Goal: Communication & Community: Answer question/provide support

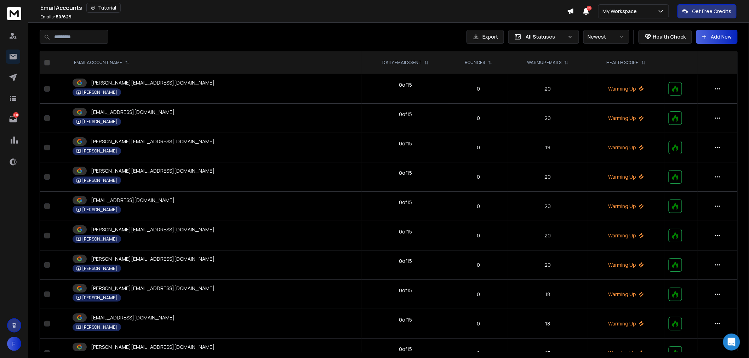
click at [721, 38] on button "Add New" at bounding box center [716, 37] width 41 height 14
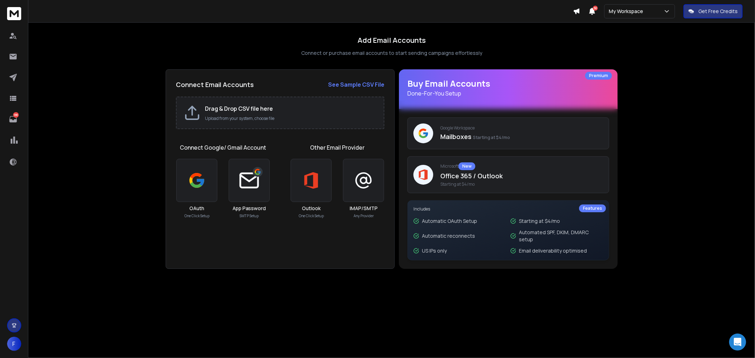
click at [190, 203] on div "OAuth One Click Setup" at bounding box center [196, 189] width 41 height 60
click at [195, 193] on div at bounding box center [196, 180] width 41 height 43
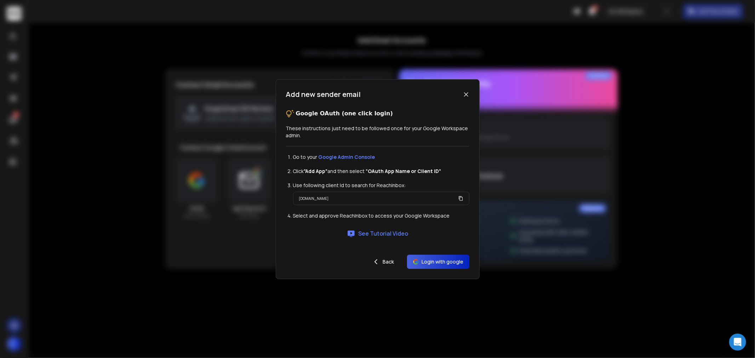
click at [450, 262] on button "Login with google" at bounding box center [438, 262] width 62 height 14
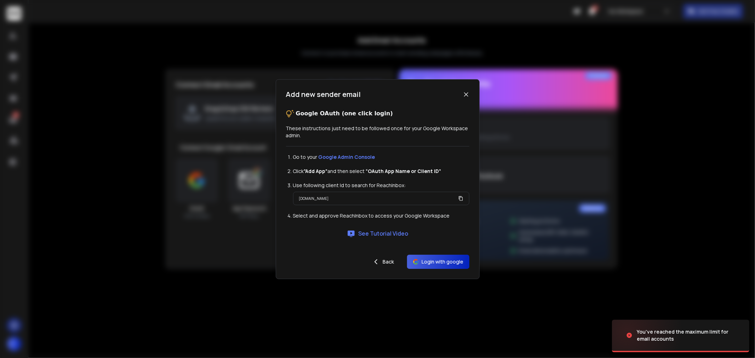
click at [451, 262] on button "Login with google" at bounding box center [438, 262] width 62 height 14
click at [605, 211] on div "Add new sender email Google OAuth (one click login) These instructions just nee…" at bounding box center [377, 179] width 755 height 214
click at [468, 96] on icon at bounding box center [466, 94] width 6 height 6
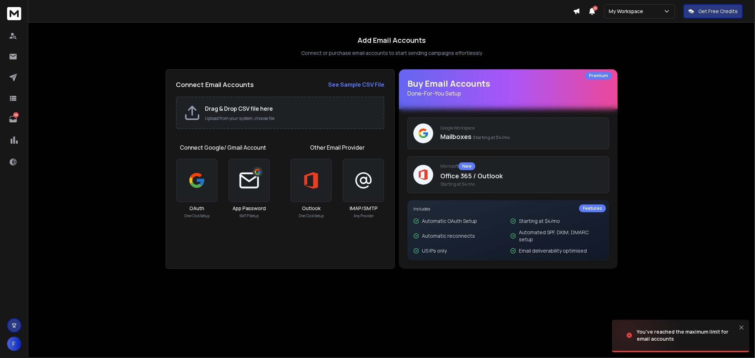
click at [741, 326] on div "You've reached the maximum limit for email accounts" at bounding box center [684, 335] width 132 height 31
click at [741, 327] on div "You've reached the maximum limit for email accounts" at bounding box center [684, 335] width 132 height 31
click at [740, 327] on div "You've reached the maximum limit for email accounts" at bounding box center [684, 335] width 132 height 31
drag, startPoint x: 740, startPoint y: 327, endPoint x: 278, endPoint y: 186, distance: 483.5
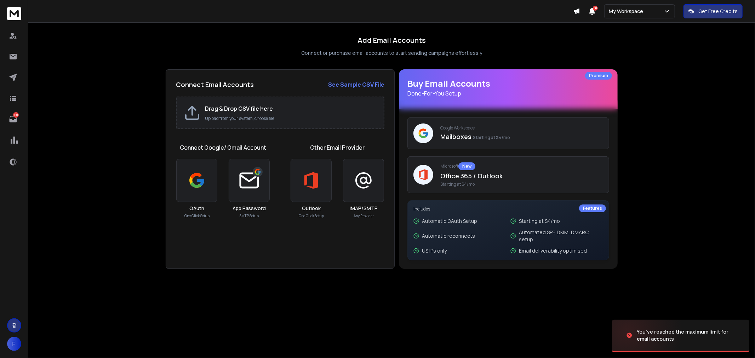
click at [728, 324] on div "You've reached the maximum limit for email accounts" at bounding box center [684, 335] width 132 height 31
click at [6, 55] on link at bounding box center [13, 57] width 14 height 14
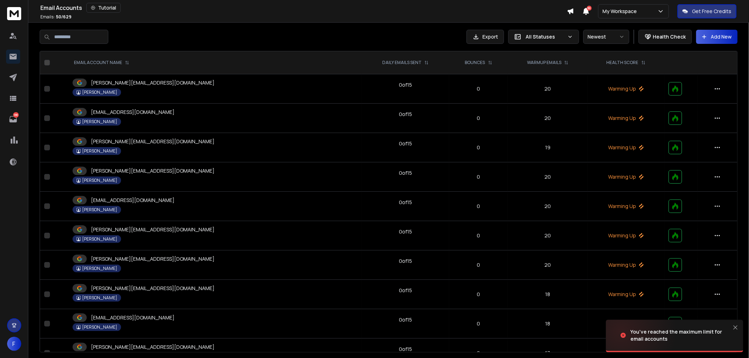
click at [737, 327] on div "You've reached the maximum limit for email accounts" at bounding box center [678, 335] width 132 height 31
click at [735, 327] on div "You've reached the maximum limit for email accounts" at bounding box center [678, 335] width 132 height 31
drag, startPoint x: 735, startPoint y: 327, endPoint x: 724, endPoint y: 297, distance: 31.5
click at [735, 327] on div "You've reached the maximum limit for email accounts" at bounding box center [678, 335] width 132 height 31
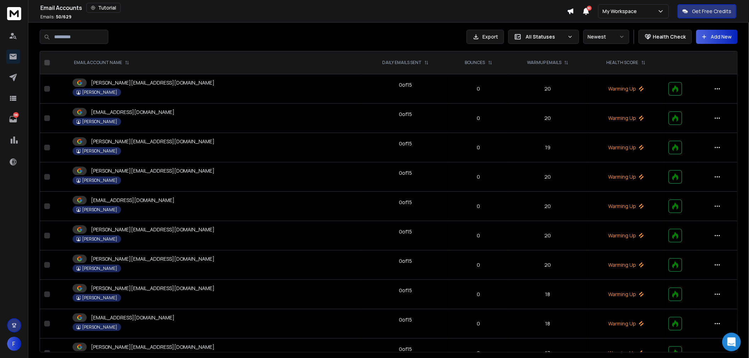
click at [731, 341] on icon "Open Intercom Messenger" at bounding box center [731, 342] width 8 height 9
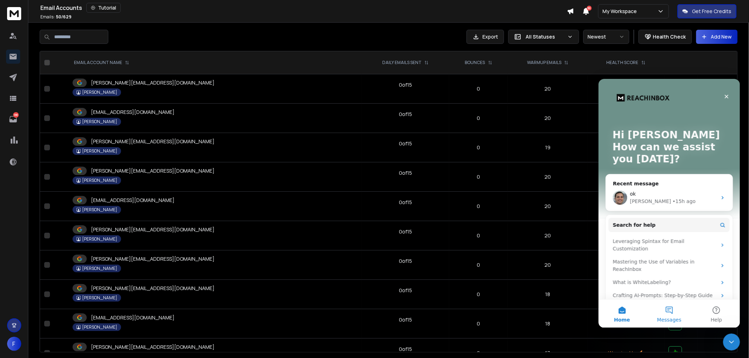
click at [666, 304] on button "Messages" at bounding box center [668, 313] width 47 height 28
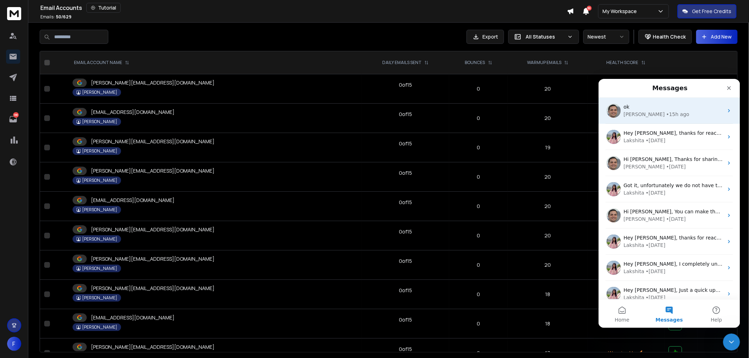
click at [658, 111] on div "[PERSON_NAME] • 15h ago" at bounding box center [673, 113] width 100 height 7
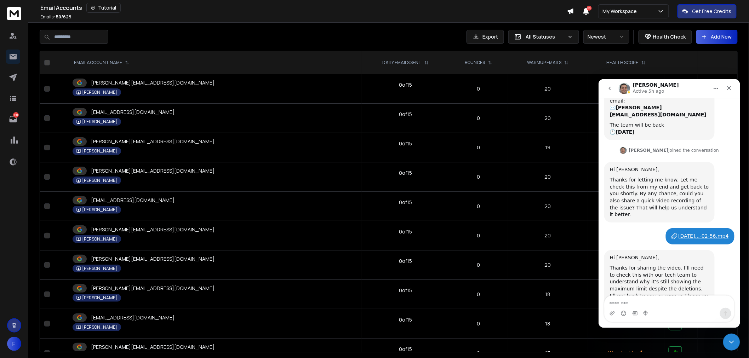
scroll to position [94, 0]
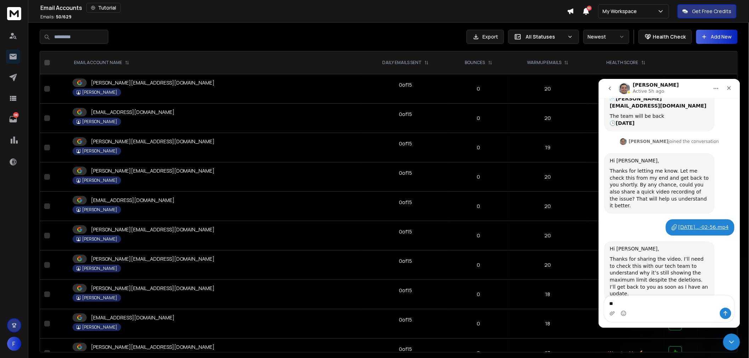
type textarea "***"
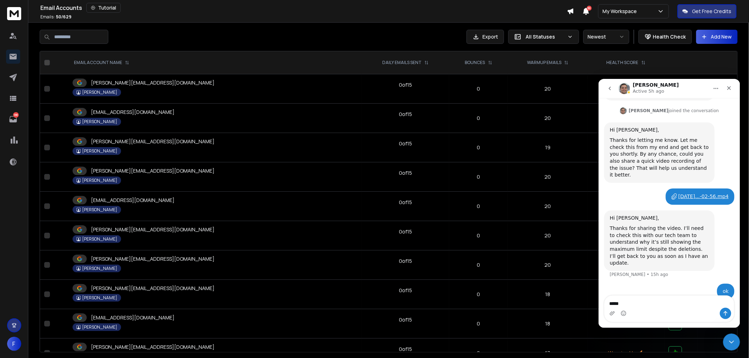
type textarea "****"
drag, startPoint x: 730, startPoint y: 340, endPoint x: 735, endPoint y: 338, distance: 5.5
click at [732, 339] on icon "Close Intercom Messenger" at bounding box center [730, 341] width 8 height 8
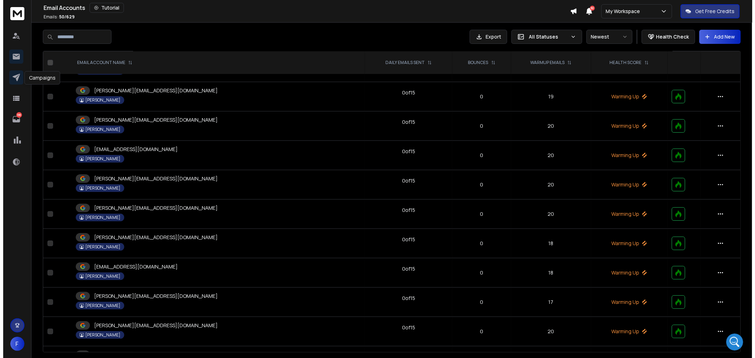
scroll to position [118, 0]
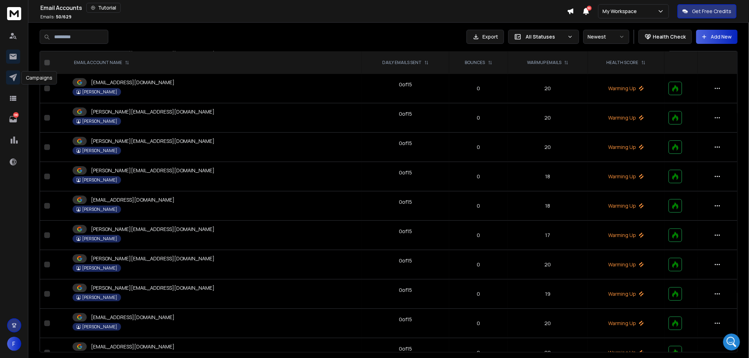
click at [18, 78] on link at bounding box center [13, 77] width 14 height 14
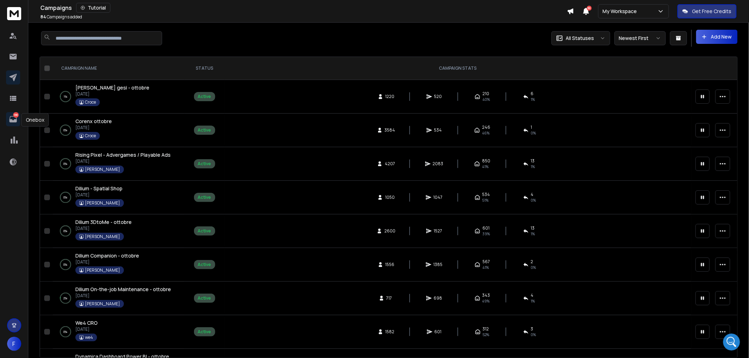
click at [6, 114] on link "188" at bounding box center [13, 119] width 14 height 14
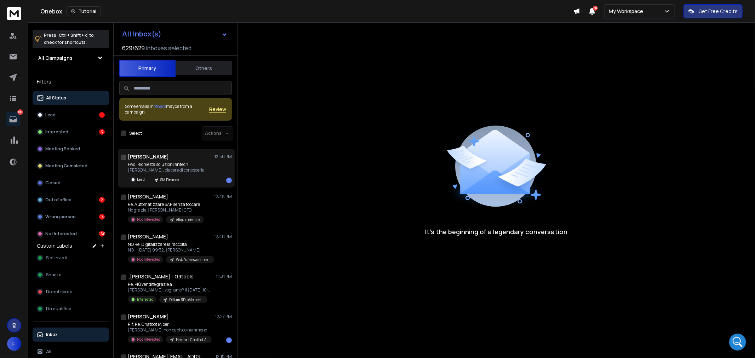
drag, startPoint x: 197, startPoint y: 173, endPoint x: 213, endPoint y: 172, distance: 15.6
click at [200, 173] on div "Fwd: Richiesta soluzioni fintech [PERSON_NAME], piacere di conoscerla. Lead SM …" at bounding box center [167, 173] width 78 height 22
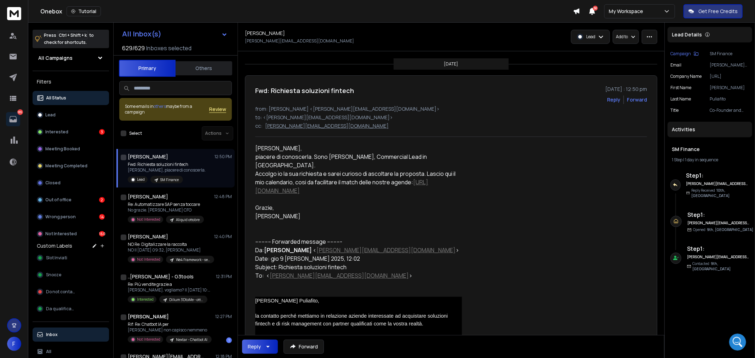
click at [651, 36] on icon "button" at bounding box center [649, 37] width 6 height 6
click at [493, 97] on div "Fwd: Richiesta soluzioni fintech [DATE] : 12:50 pm Reply Forward" at bounding box center [451, 95] width 392 height 18
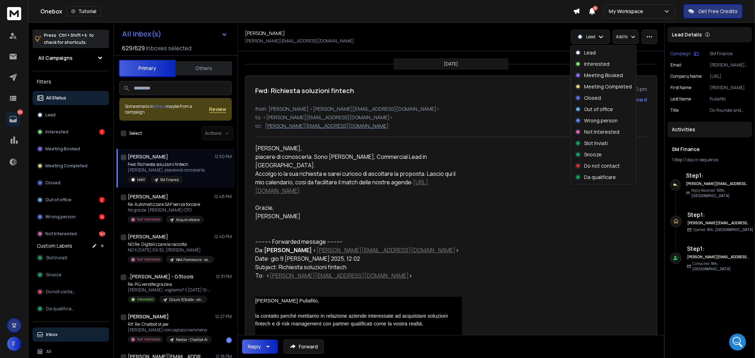
click at [591, 33] on div "Lead" at bounding box center [590, 36] width 38 height 13
click at [604, 62] on p "Interested" at bounding box center [596, 64] width 25 height 7
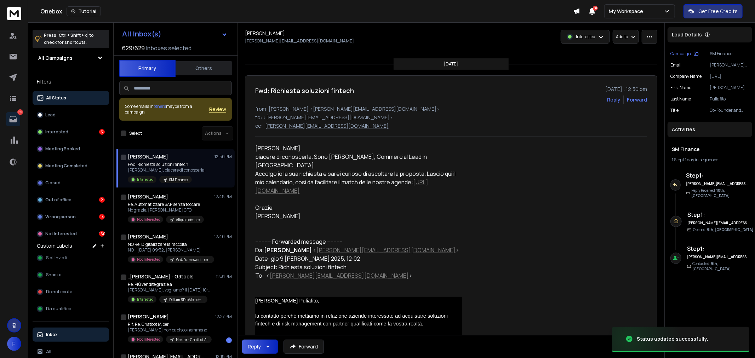
click at [649, 36] on icon "button" at bounding box center [649, 37] width 6 height 6
click at [639, 53] on div "Mark as unread" at bounding box center [631, 52] width 45 height 7
click at [420, 184] on div "Accolgo io la sua richiesta e sarei curioso di ascoltare la proposta. Lascio qu…" at bounding box center [358, 182] width 207 height 25
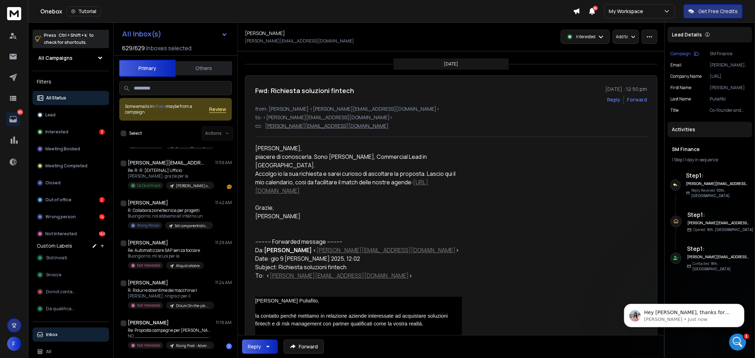
scroll to position [290, 0]
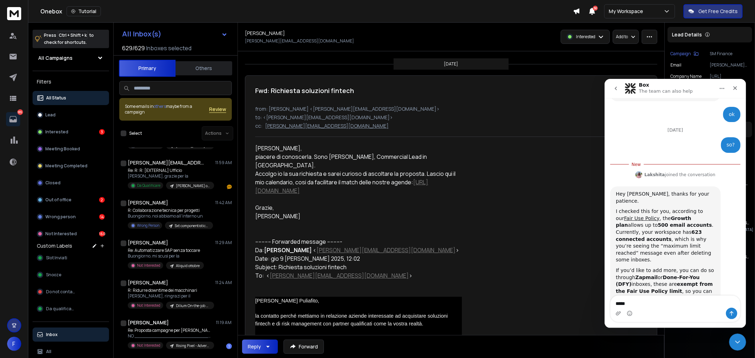
scroll to position [302, 0]
